Goal: Task Accomplishment & Management: Manage account settings

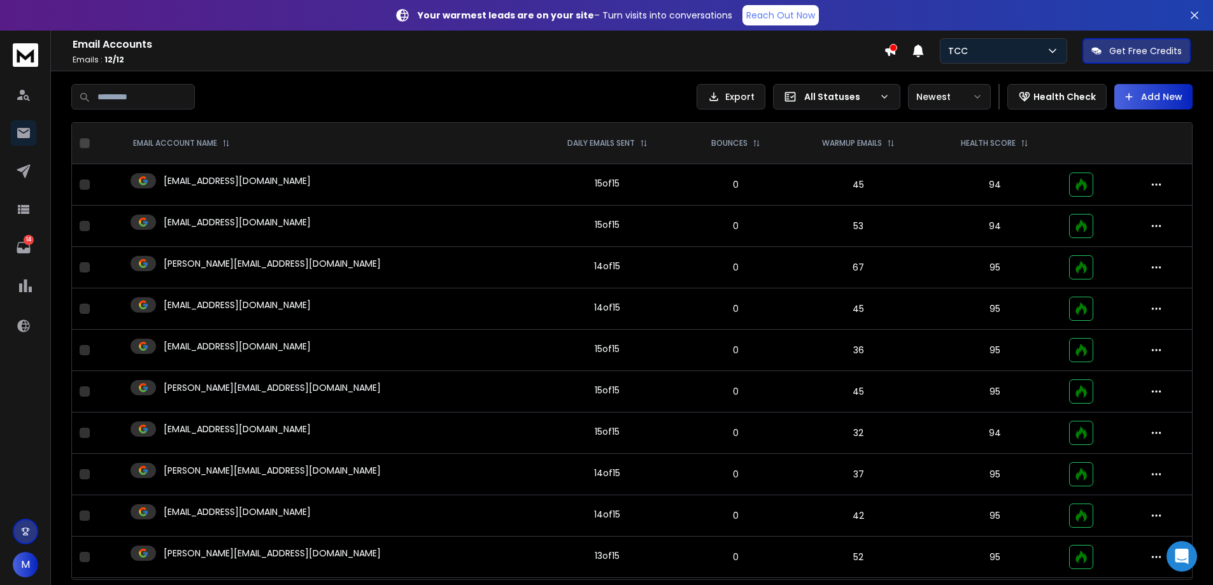
click at [985, 56] on div "TCC" at bounding box center [1003, 51] width 111 height 13
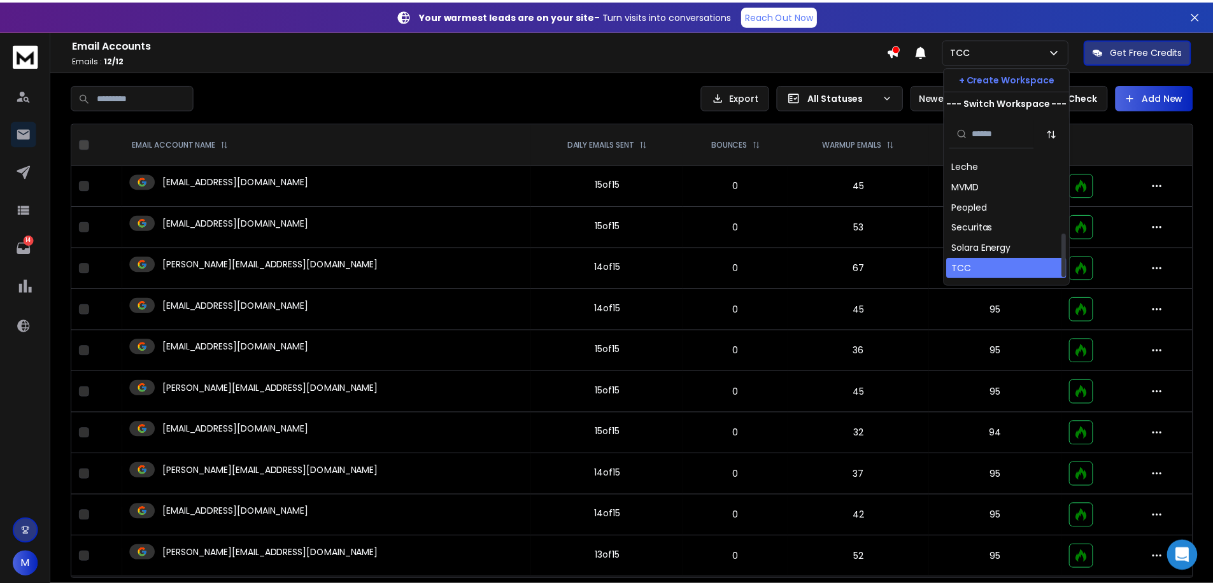
scroll to position [231, 0]
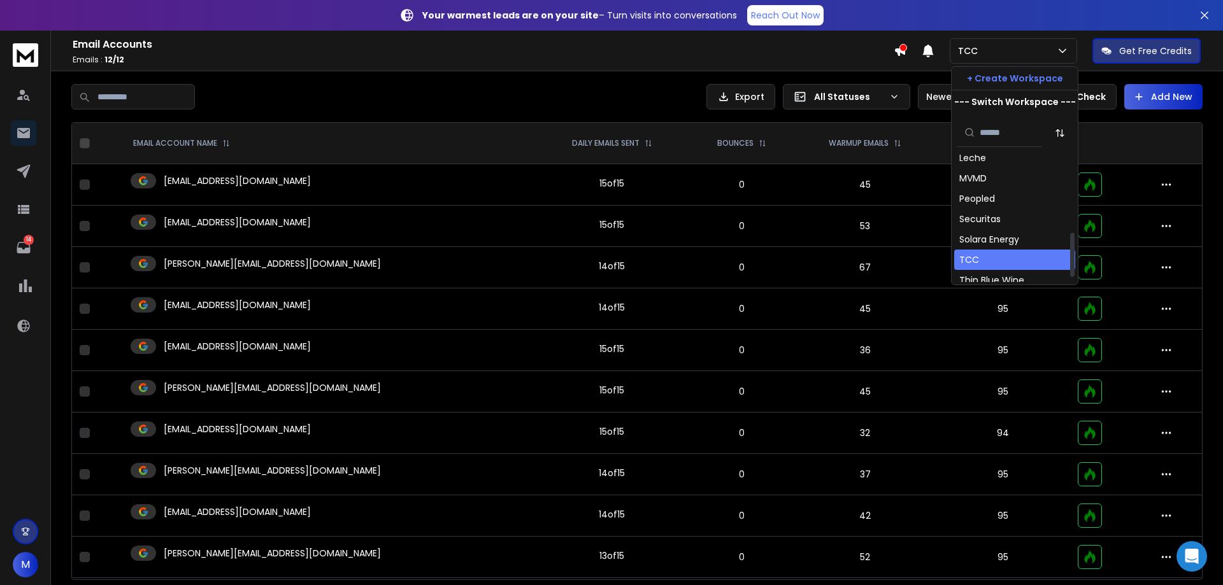
drag, startPoint x: 1071, startPoint y: 215, endPoint x: 1080, endPoint y: 265, distance: 51.1
click at [1074, 265] on div at bounding box center [1072, 255] width 4 height 44
click at [1008, 203] on div "Peopled" at bounding box center [1014, 199] width 121 height 20
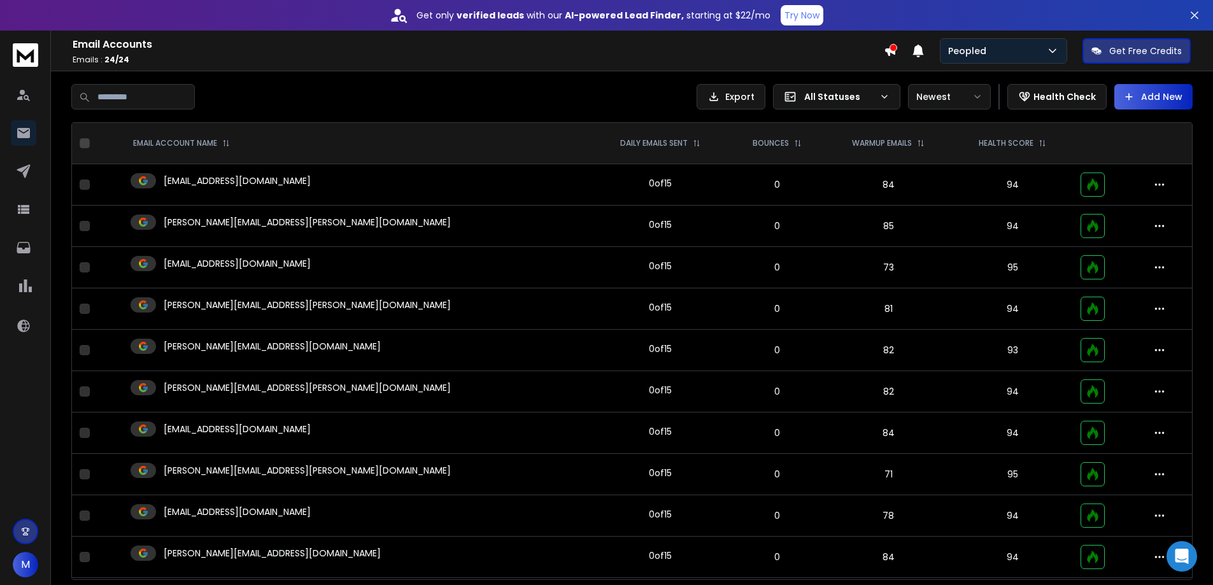
click at [1006, 53] on div "Peopled" at bounding box center [1003, 51] width 111 height 13
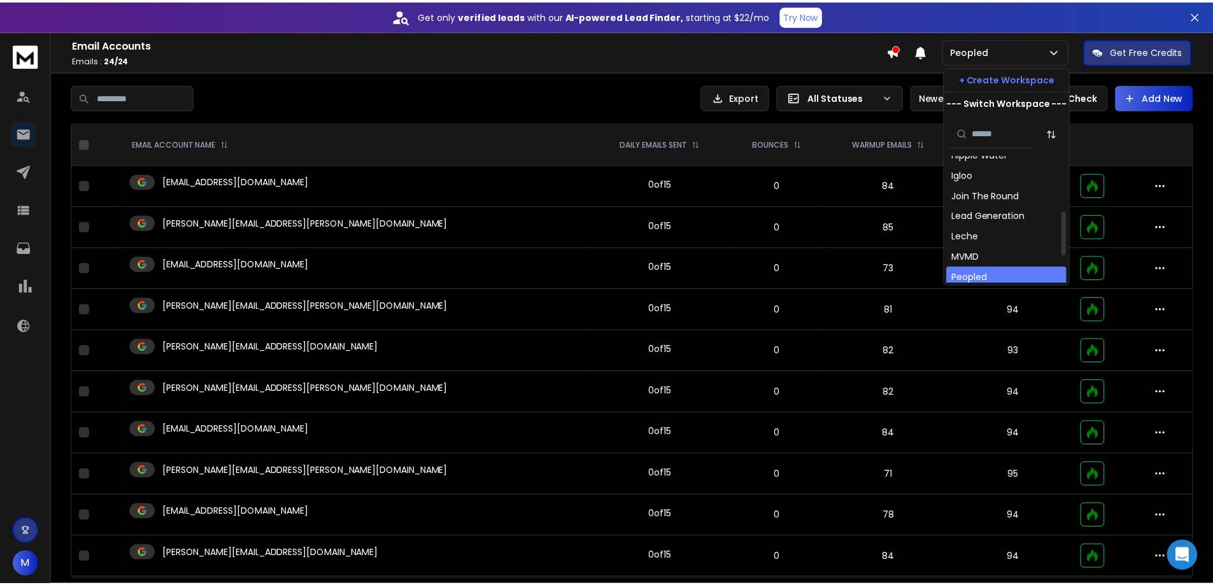
scroll to position [170, 0]
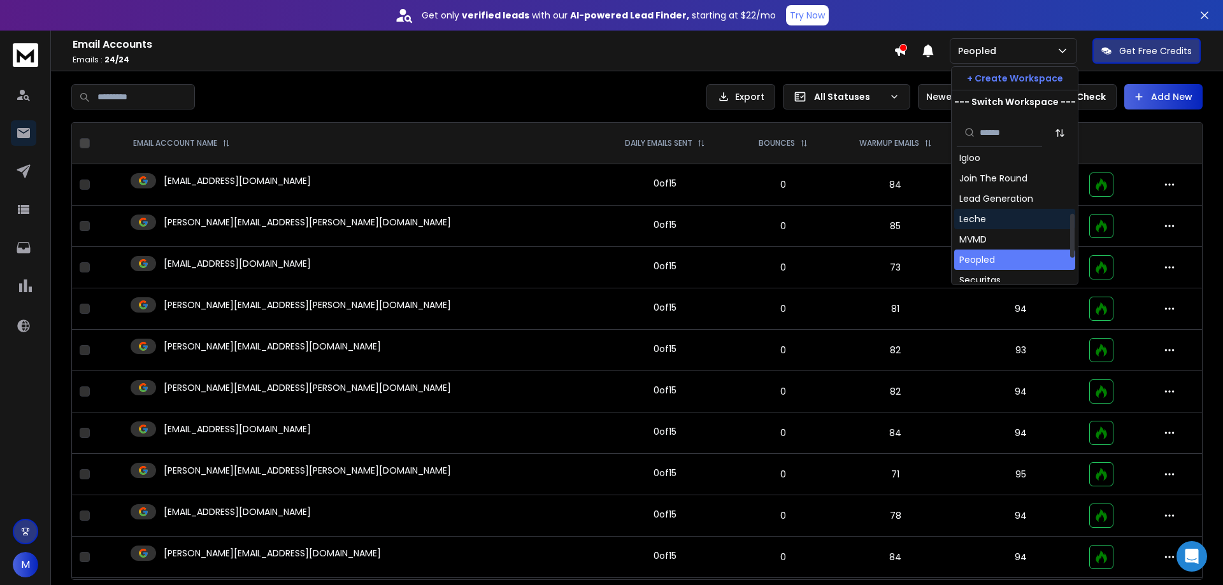
click at [1006, 216] on div "Leche" at bounding box center [1014, 219] width 121 height 20
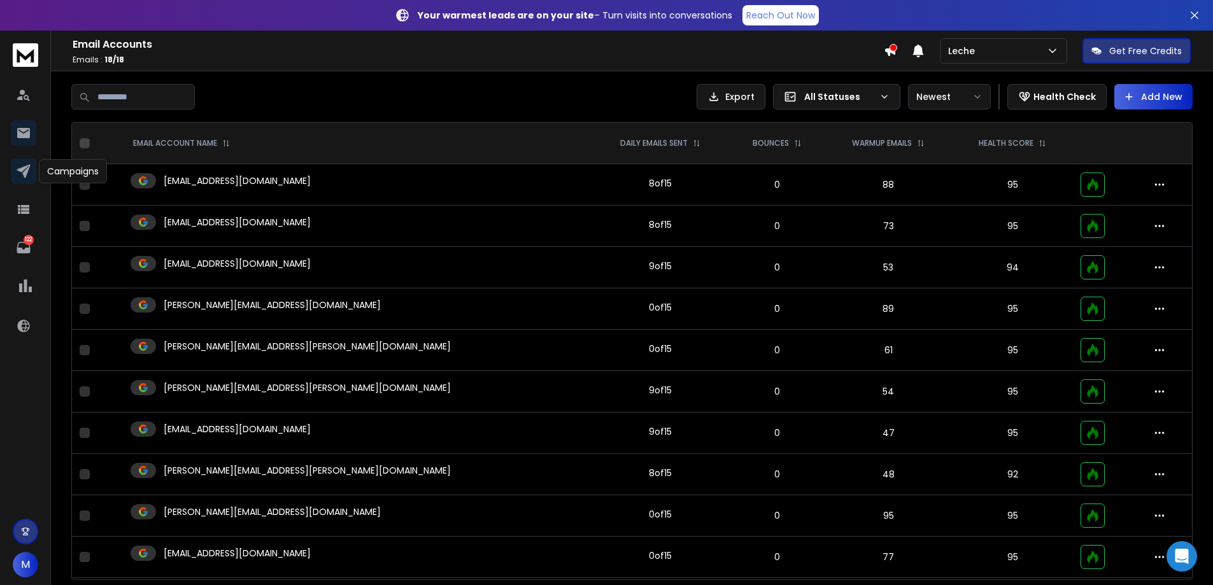
click at [25, 169] on icon at bounding box center [23, 171] width 15 height 15
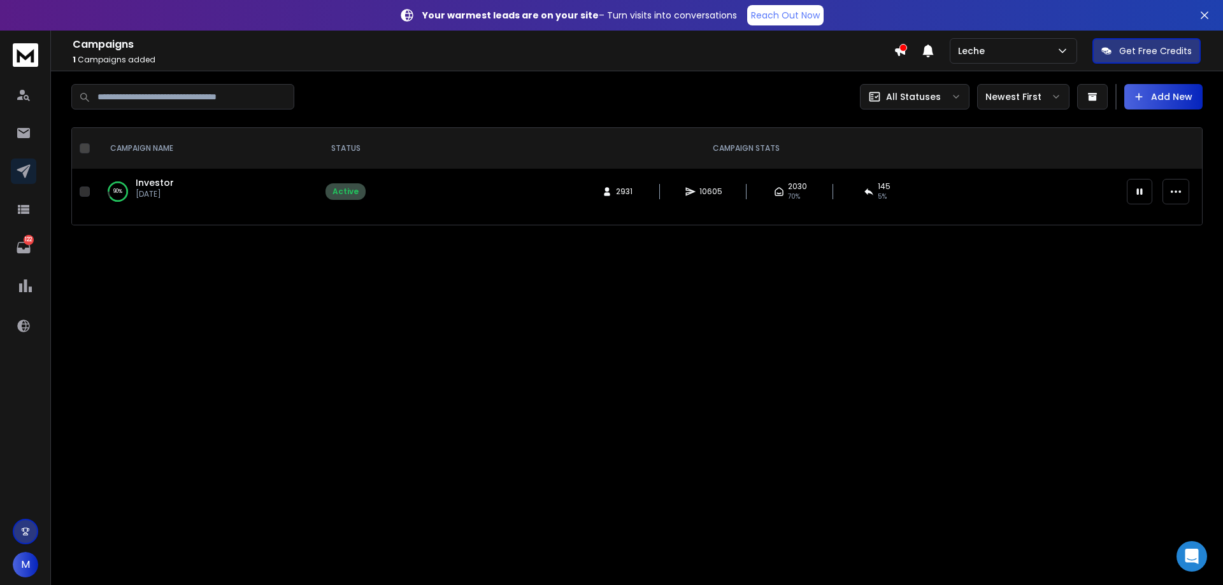
click at [167, 194] on p "[DATE]" at bounding box center [155, 194] width 38 height 10
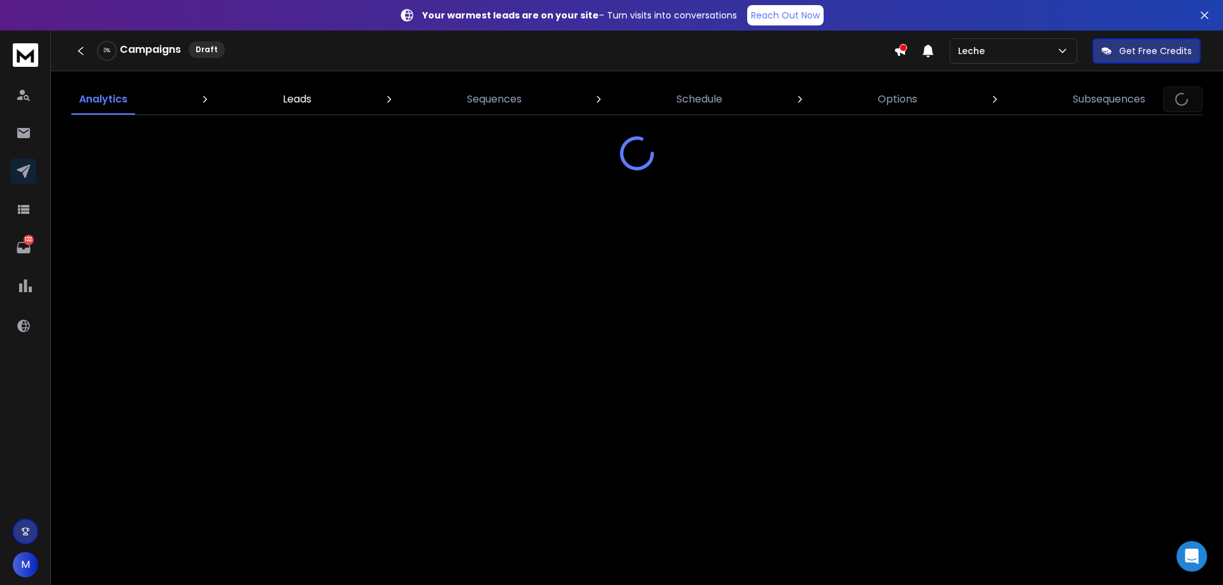
click at [311, 106] on link "Leads" at bounding box center [297, 99] width 44 height 31
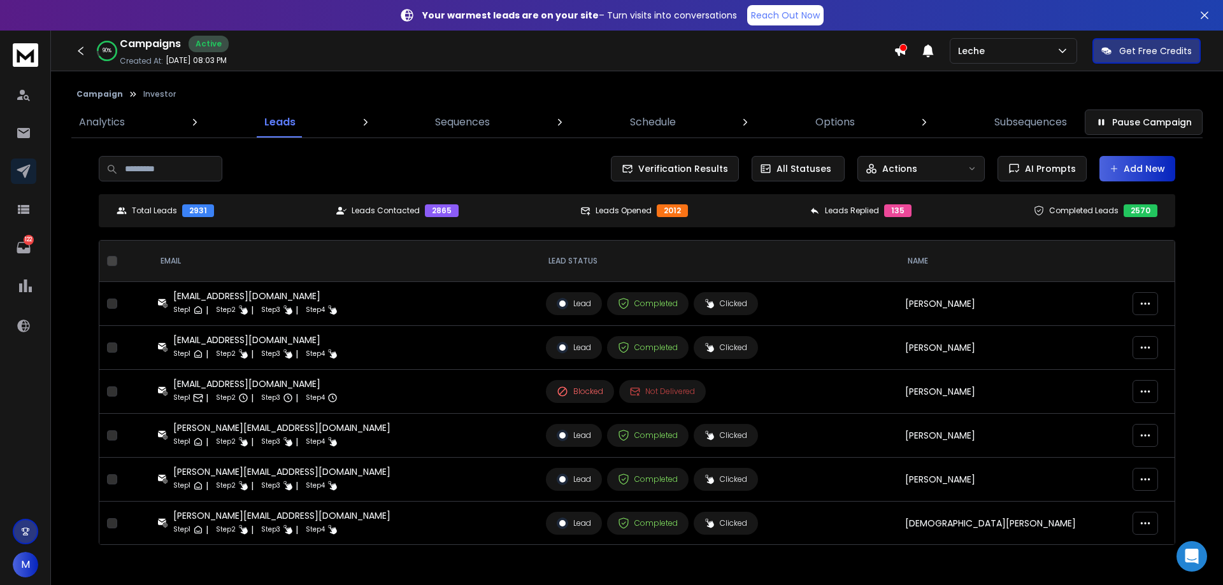
click at [1145, 175] on button "Add New" at bounding box center [1137, 168] width 76 height 25
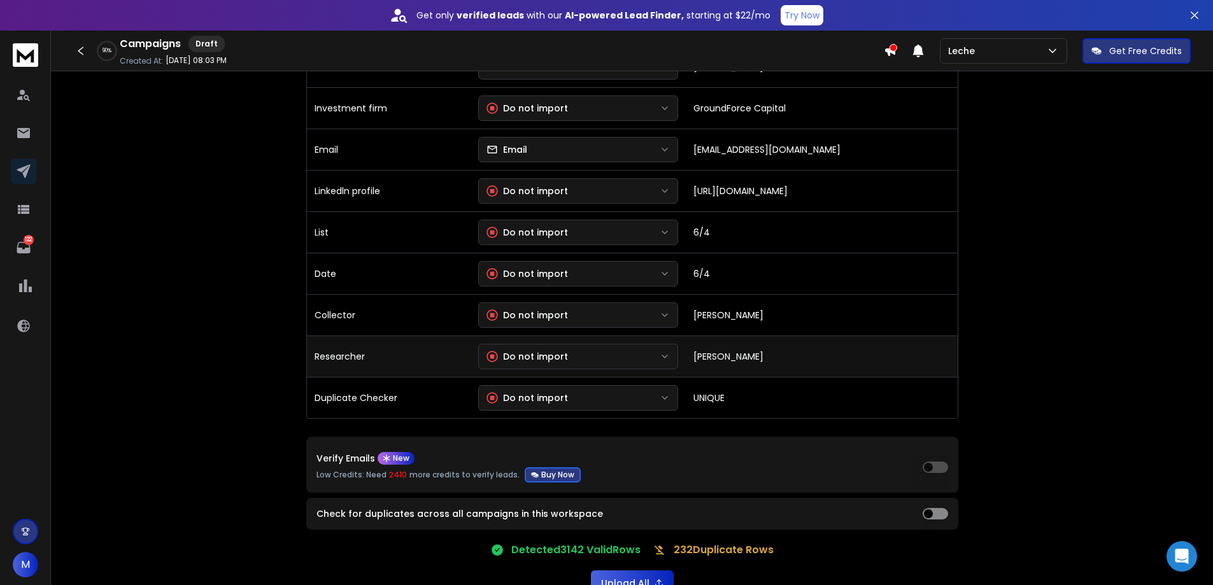
scroll to position [331, 0]
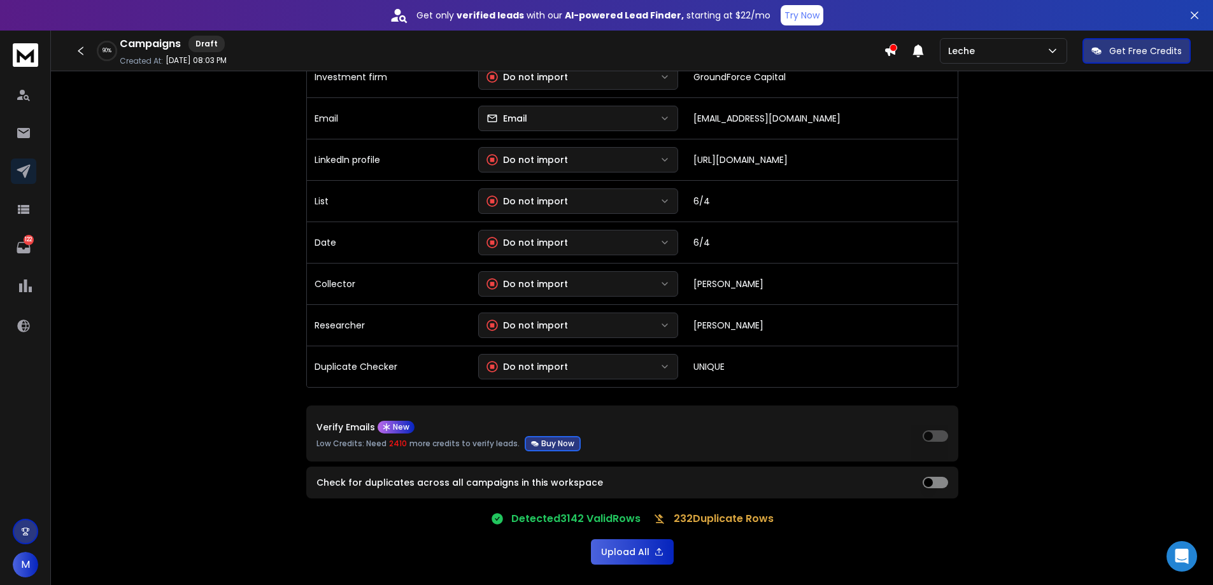
click at [625, 550] on button "Upload All" at bounding box center [632, 551] width 83 height 25
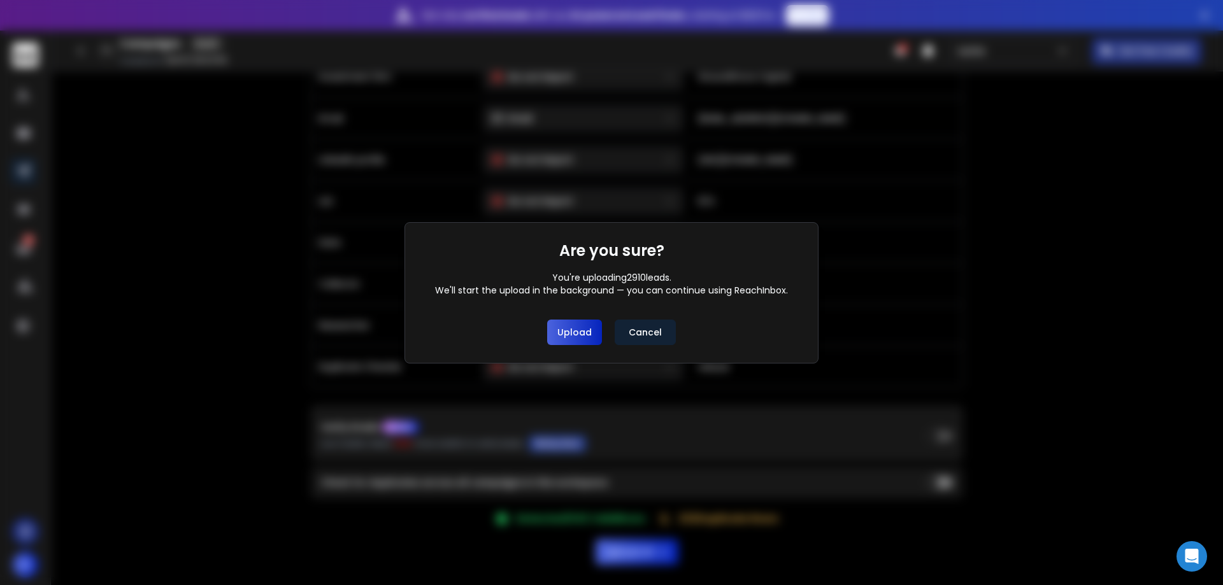
click at [590, 339] on button "Upload" at bounding box center [574, 332] width 55 height 25
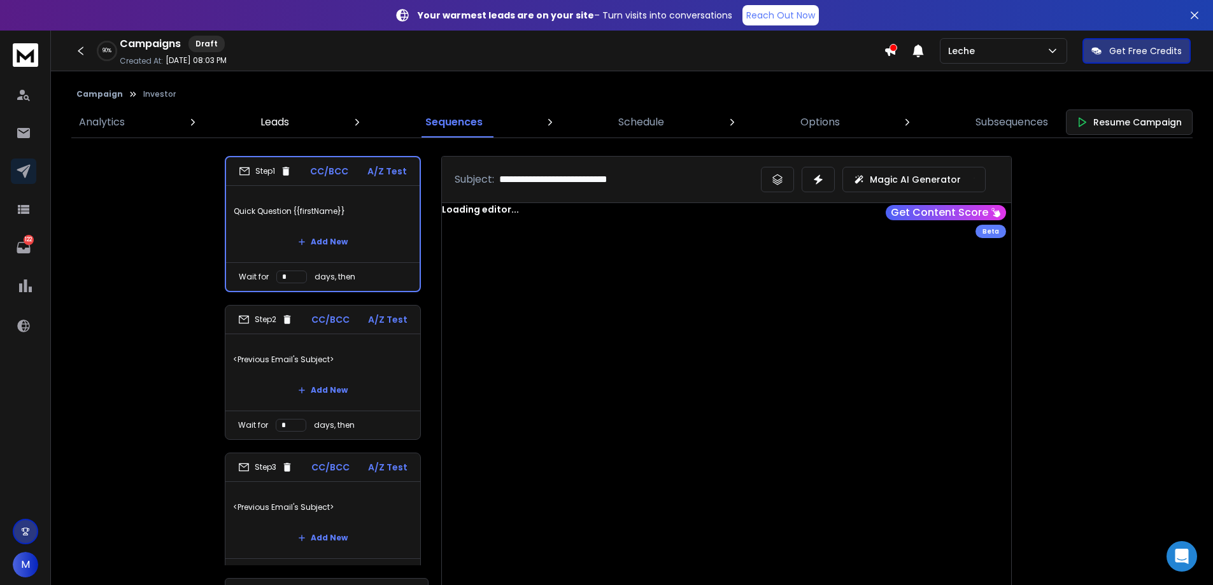
click at [283, 130] on link "Leads" at bounding box center [275, 122] width 44 height 31
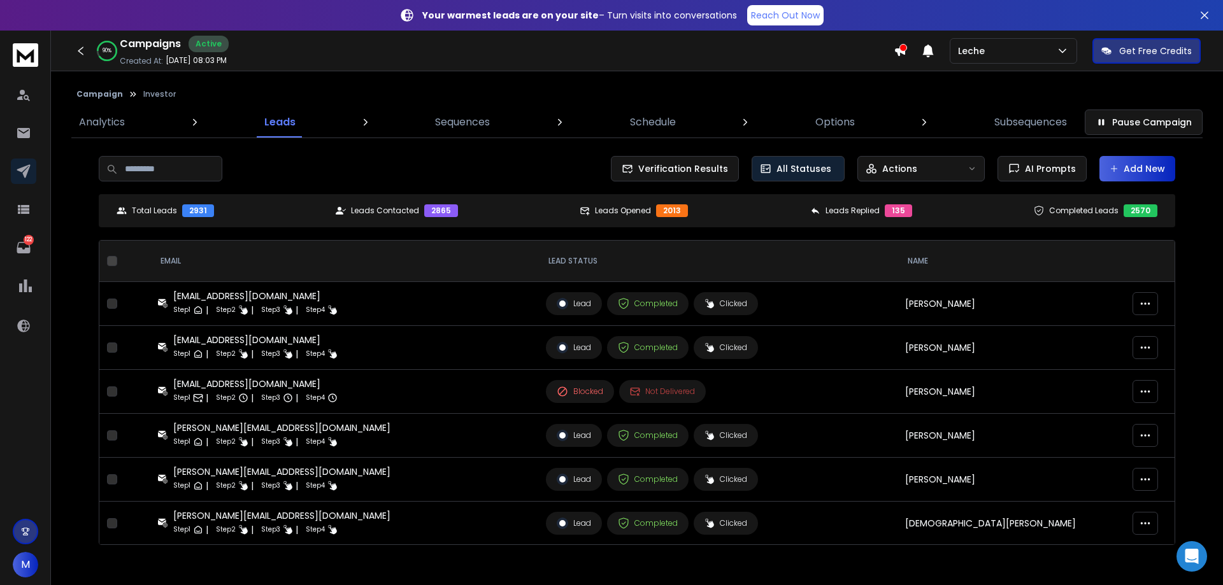
click at [795, 171] on p "All Statuses" at bounding box center [803, 168] width 55 height 13
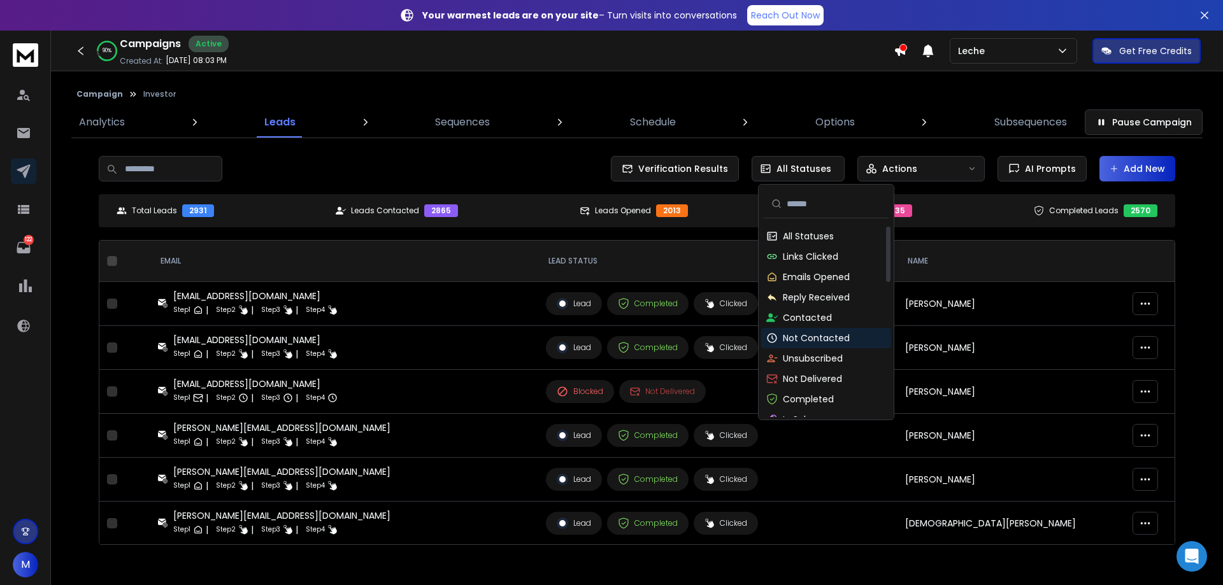
click at [821, 336] on p "Not Contacted" at bounding box center [816, 338] width 67 height 13
